Goal: Task Accomplishment & Management: Use online tool/utility

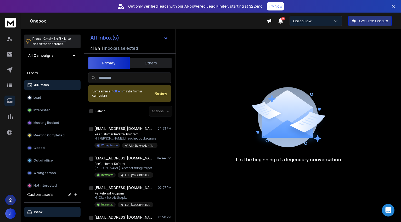
click at [320, 20] on div "CollabFlow" at bounding box center [316, 20] width 46 height 5
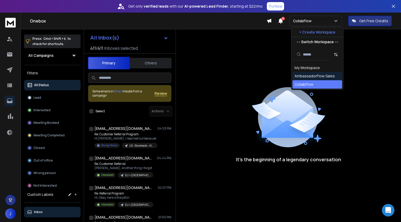
click at [316, 74] on div "AmbassadorFlow Sales" at bounding box center [315, 76] width 40 height 5
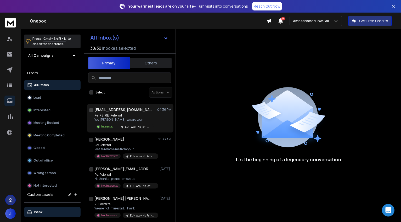
click at [135, 113] on p "Re: RE: RE: Referral" at bounding box center [123, 115] width 59 height 4
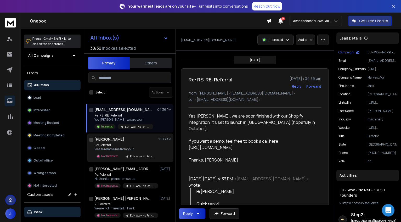
click at [115, 149] on p "Please remove me from your" at bounding box center [125, 149] width 63 height 4
